Goal: Check status: Check status

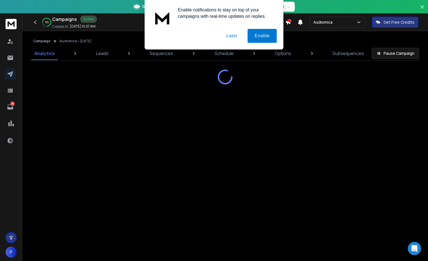
click at [220, 33] on div at bounding box center [213, 36] width 125 height 14
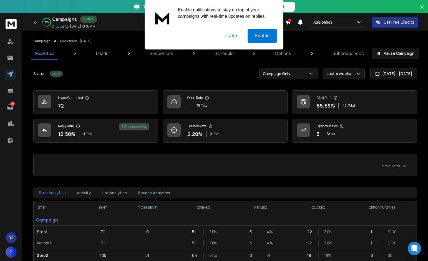
click at [227, 33] on button "Later" at bounding box center [231, 36] width 25 height 14
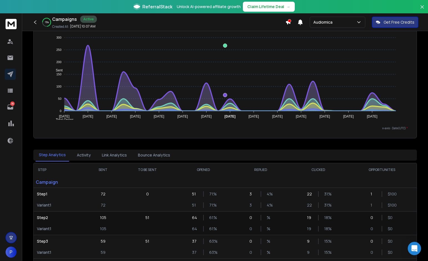
scroll to position [139, 0]
click at [16, 106] on div "39" at bounding box center [11, 107] width 13 height 13
click at [3, 107] on div "39 P" at bounding box center [11, 138] width 22 height 250
click at [17, 106] on div "Onebox" at bounding box center [28, 107] width 22 height 11
click at [12, 107] on icon at bounding box center [10, 106] width 6 height 5
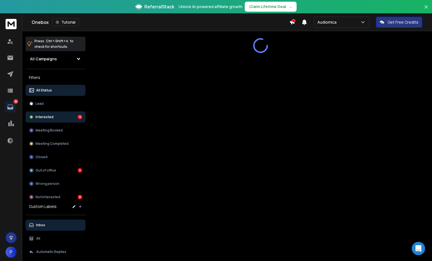
click at [63, 117] on button "Interested 15" at bounding box center [56, 116] width 60 height 11
